Goal: Task Accomplishment & Management: Manage account settings

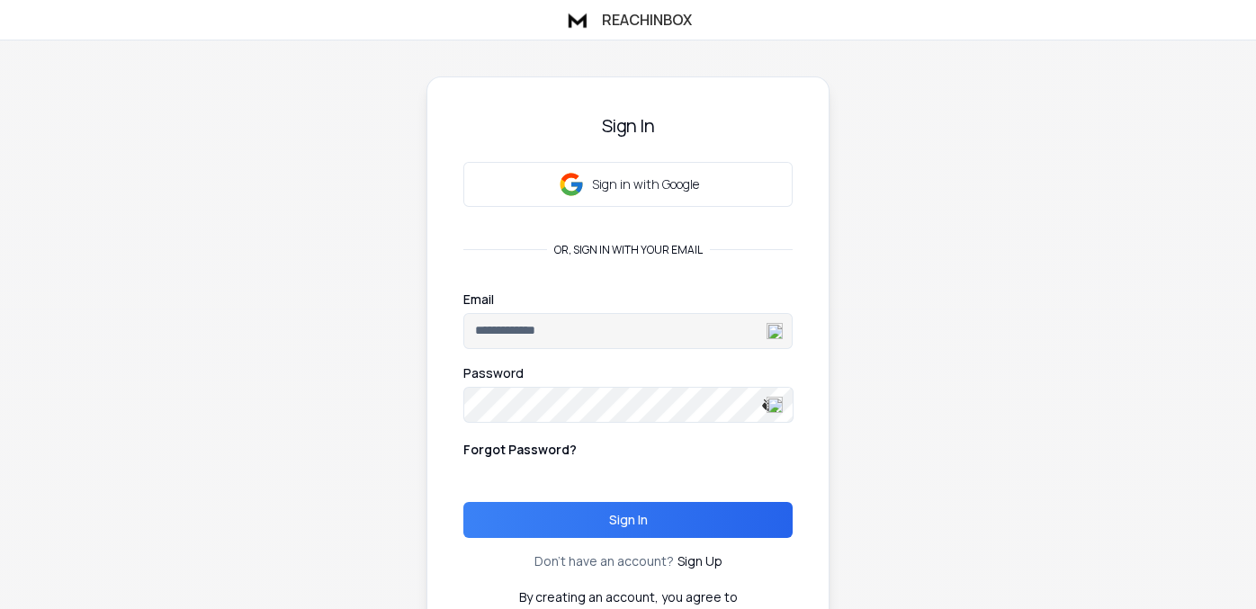
type input "**********"
click at [767, 333] on img at bounding box center [775, 331] width 16 height 16
click at [676, 297] on div "Email" at bounding box center [627, 299] width 329 height 13
click at [614, 509] on button "Sign In" at bounding box center [627, 520] width 329 height 36
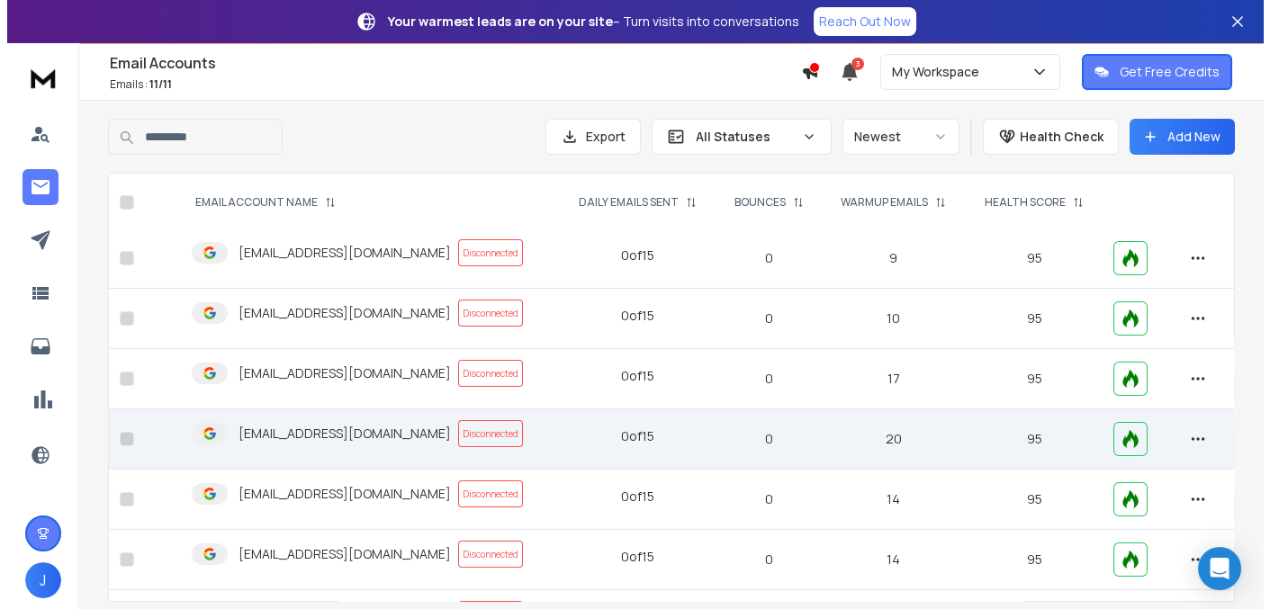
scroll to position [180, 0]
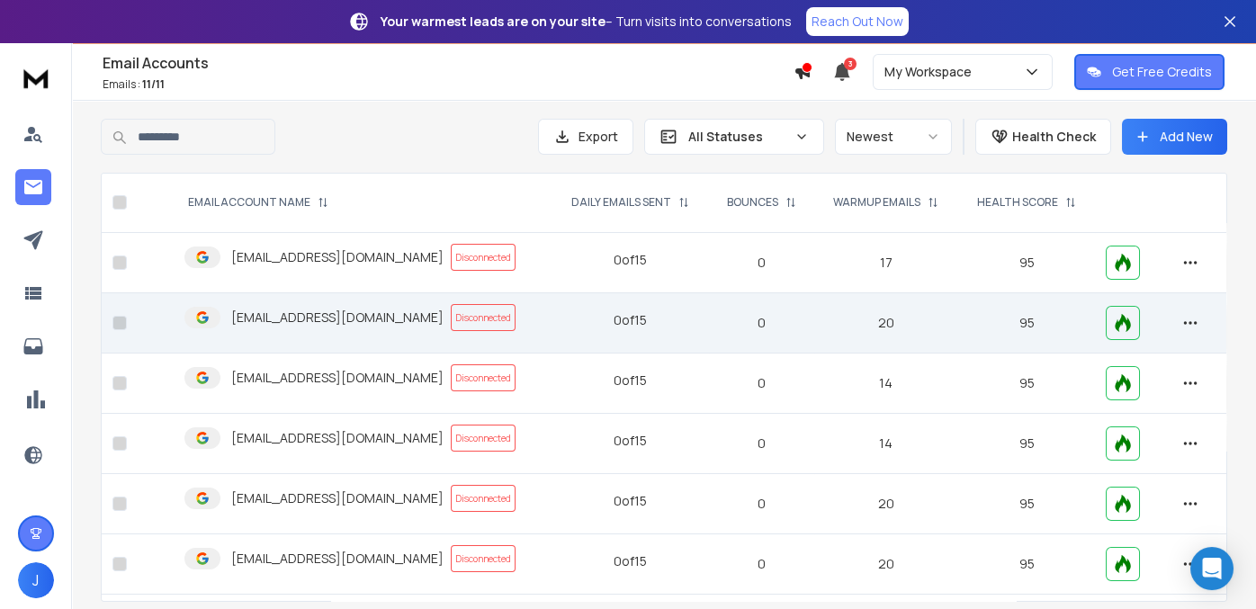
click at [451, 319] on span "Disconnected" at bounding box center [483, 317] width 65 height 27
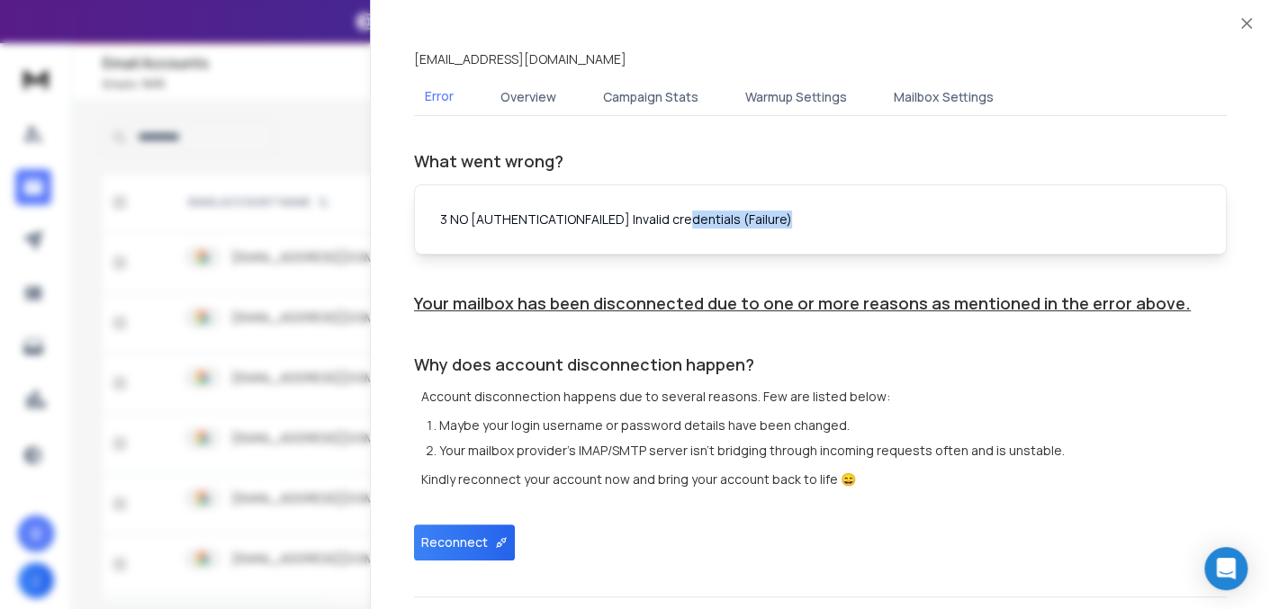
drag, startPoint x: 730, startPoint y: 221, endPoint x: 814, endPoint y: 229, distance: 84.9
click at [814, 229] on div "3 NO [AUTHENTICATIONFAILED] Invalid credentials (Failure)" at bounding box center [820, 219] width 812 height 70
click at [857, 226] on p "3 NO [AUTHENTICATIONFAILED] Invalid credentials (Failure)" at bounding box center [820, 220] width 760 height 18
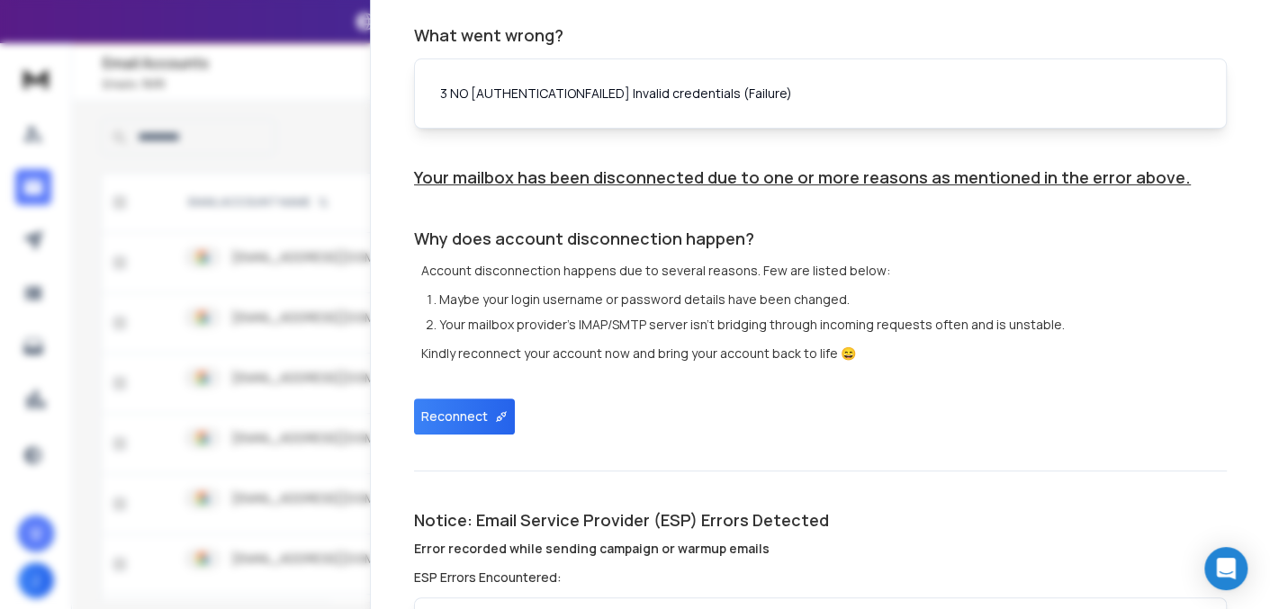
scroll to position [89, 0]
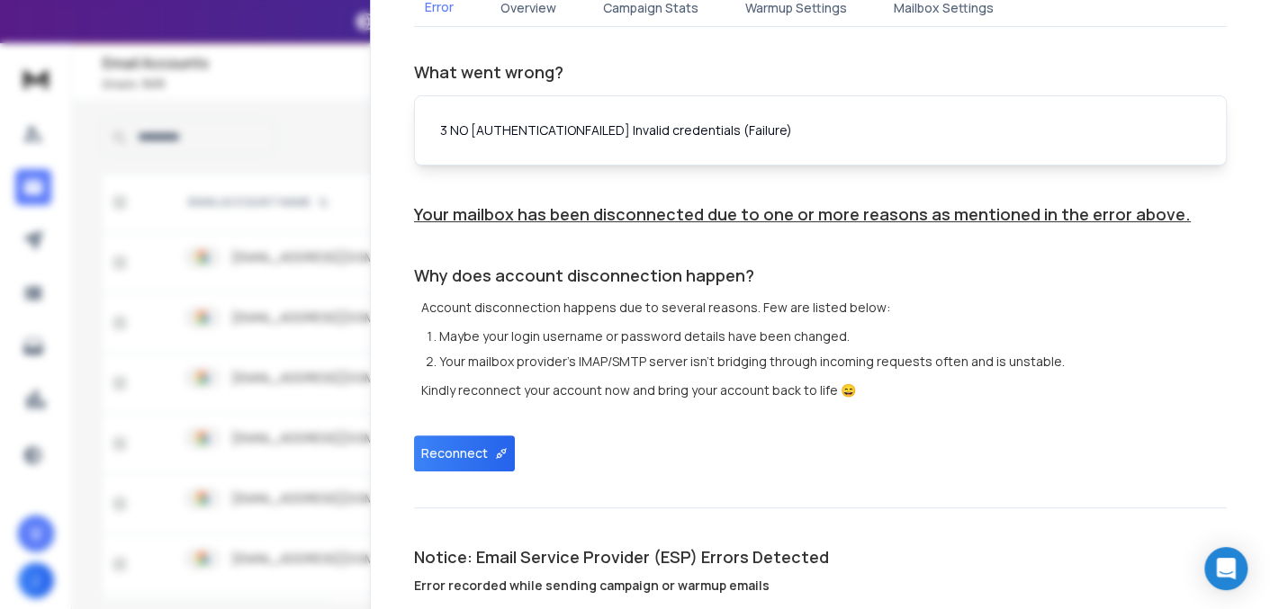
click at [270, 220] on div at bounding box center [635, 304] width 1270 height 609
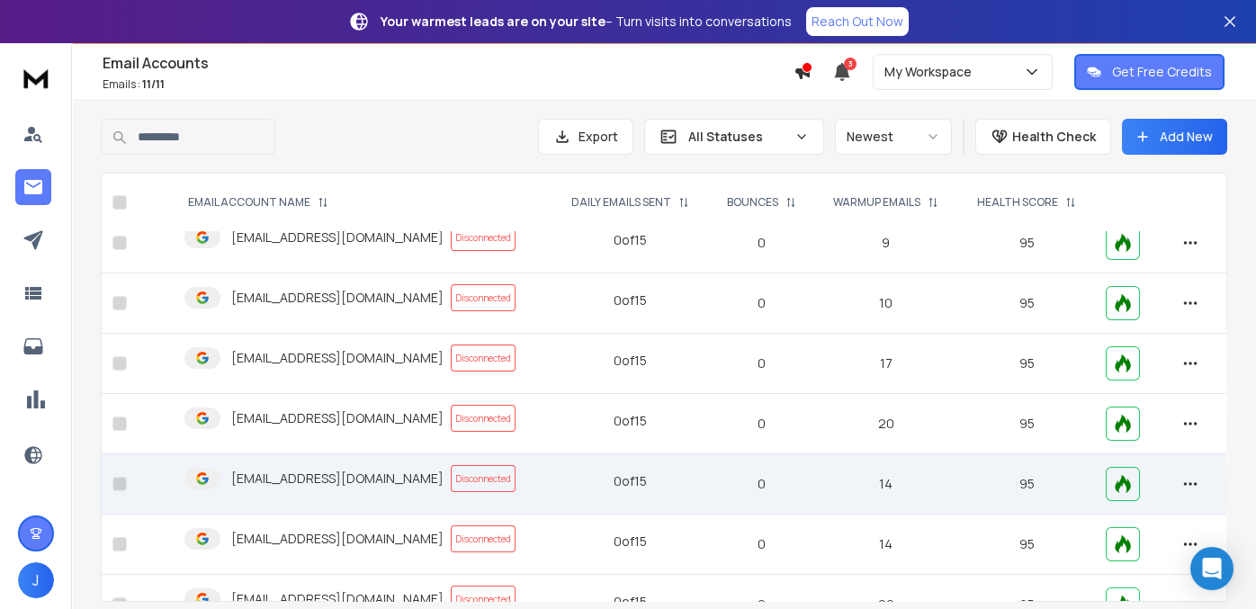
scroll to position [0, 0]
